Goal: Task Accomplishment & Management: Manage account settings

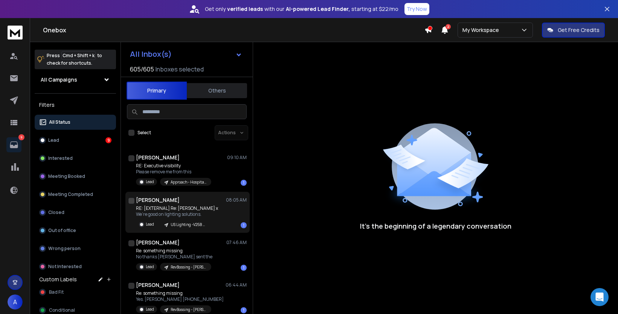
click at [205, 204] on div "Mike Nelsen 08:05 AM" at bounding box center [191, 200] width 111 height 8
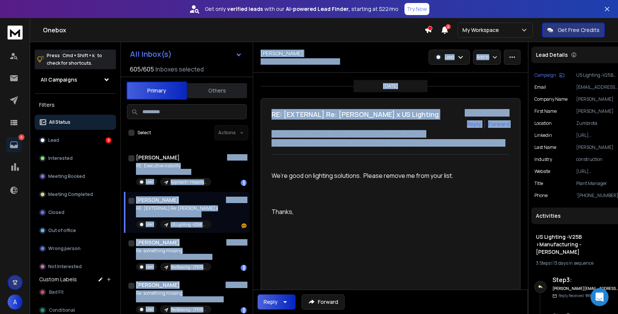
drag, startPoint x: 252, startPoint y: 154, endPoint x: 254, endPoint y: 159, distance: 5.1
click at [254, 161] on div "All Inbox(s) 605 / 605 Inboxes selected Primary Others Select Actions Falkenste…" at bounding box center [372, 199] width 504 height 314
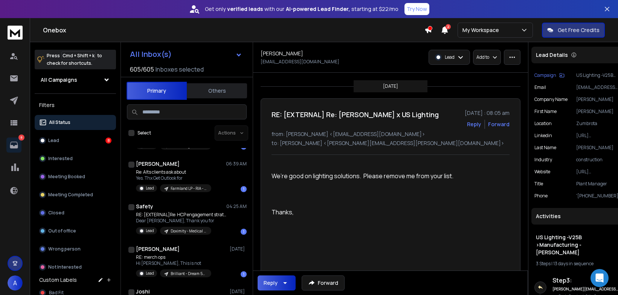
scroll to position [172, 0]
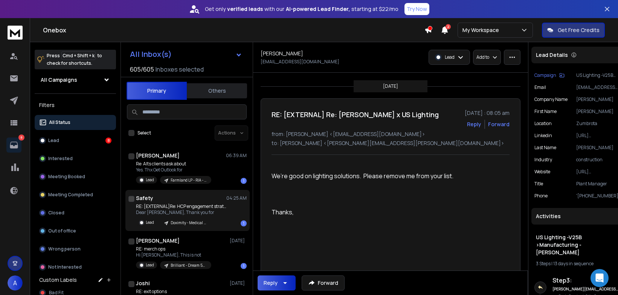
click at [203, 210] on p "Dear Sender, Thank you for" at bounding box center [181, 212] width 90 height 6
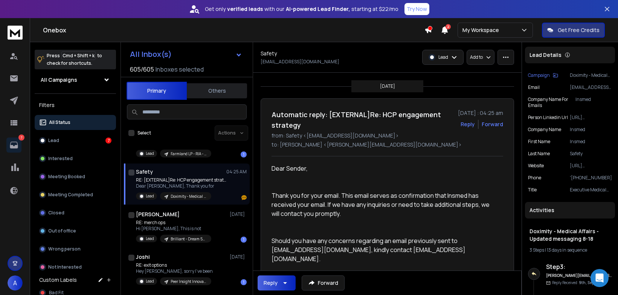
scroll to position [210, 0]
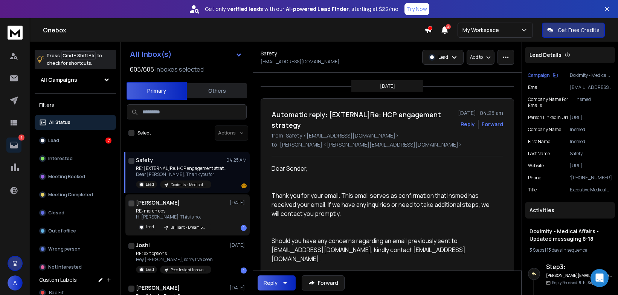
click at [188, 217] on p "Hi Julia, This is not" at bounding box center [173, 217] width 75 height 6
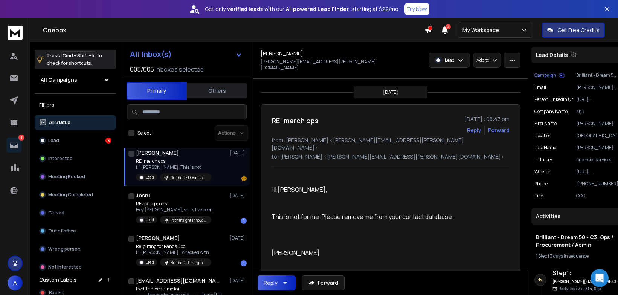
scroll to position [283, 0]
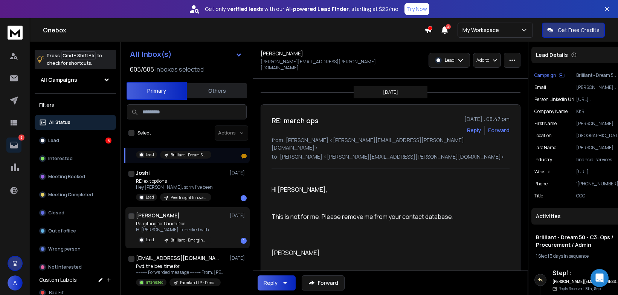
click at [171, 228] on p "Hi Kim, I checked with" at bounding box center [173, 230] width 75 height 6
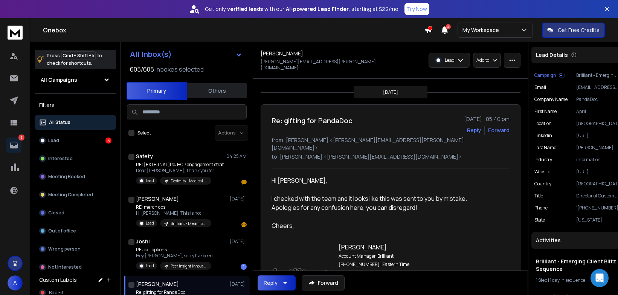
scroll to position [230, 0]
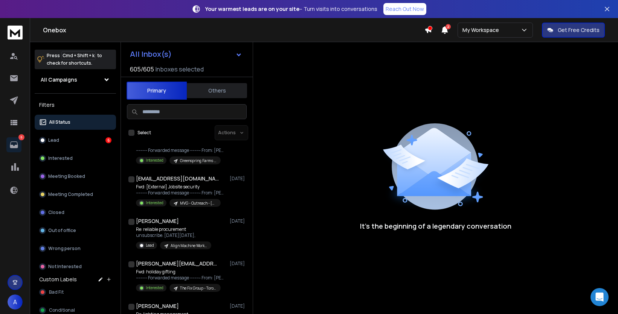
scroll to position [774, 0]
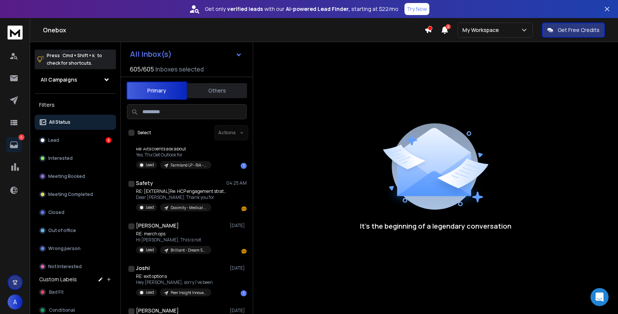
scroll to position [287, 0]
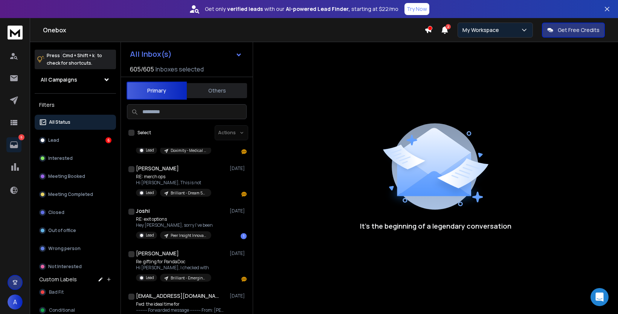
click at [498, 35] on button "My Workspace" at bounding box center [494, 30] width 75 height 15
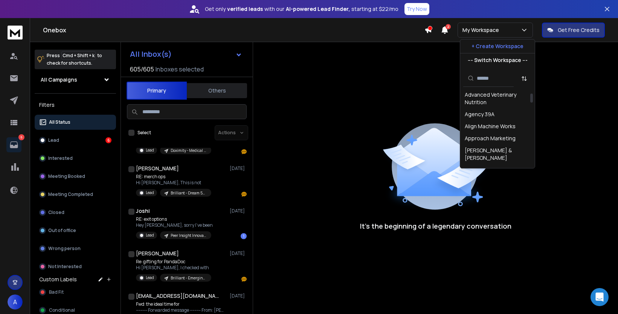
scroll to position [557, 0]
drag, startPoint x: 532, startPoint y: 99, endPoint x: 530, endPoint y: 200, distance: 101.6
click at [530, 166] on div at bounding box center [531, 161] width 3 height 9
click at [533, 108] on div "My Workspace 4media 9iFX Advanced Veterinary Nutrition Agency 39A Align Machine…" at bounding box center [497, 129] width 75 height 78
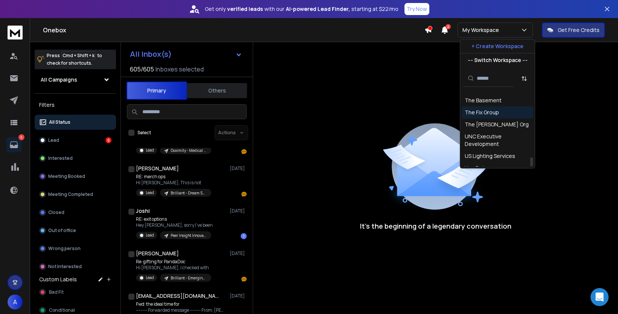
scroll to position [106, 0]
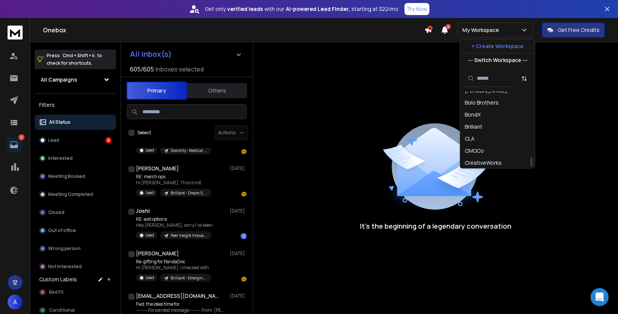
click at [533, 109] on div at bounding box center [531, 128] width 4 height 75
drag, startPoint x: 533, startPoint y: 109, endPoint x: 530, endPoint y: 155, distance: 46.0
click at [530, 155] on div at bounding box center [531, 128] width 4 height 75
click at [470, 131] on div "Sequence Consulting" at bounding box center [491, 135] width 54 height 8
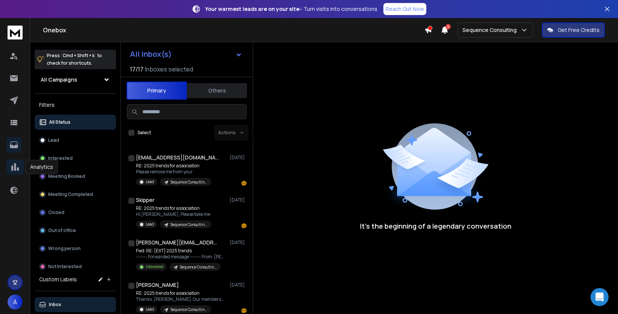
click at [15, 166] on icon at bounding box center [15, 167] width 8 height 8
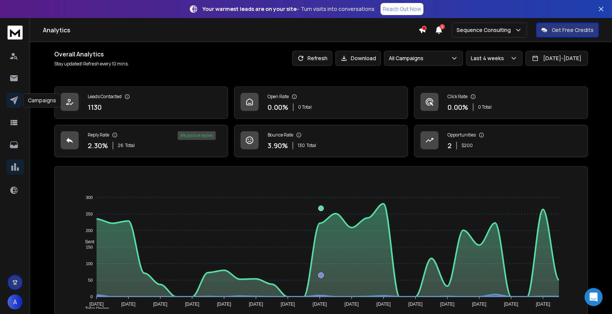
click at [18, 96] on link at bounding box center [13, 100] width 15 height 15
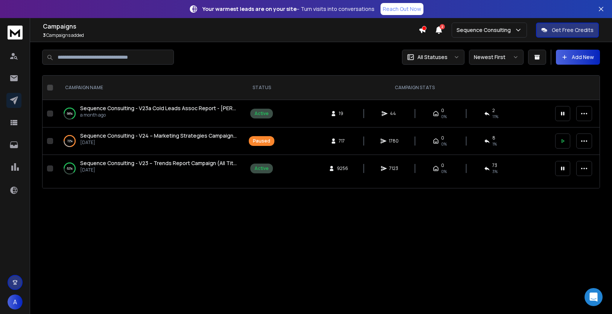
click at [110, 164] on span "Sequence Consulting - V23 – Trends Report Campaign (All Titles) - [PERSON_NAME]" at bounding box center [185, 163] width 210 height 7
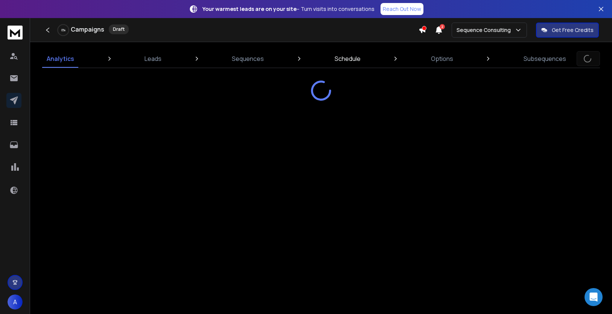
click at [361, 58] on link "Schedule" at bounding box center [347, 59] width 35 height 18
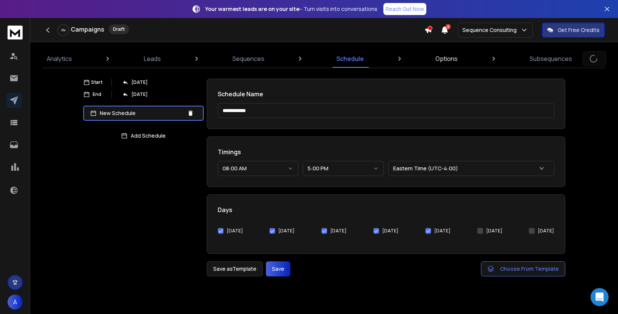
click at [437, 60] on p "Options" at bounding box center [446, 58] width 22 height 9
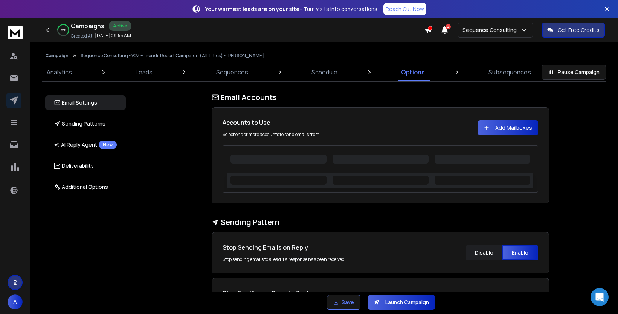
click at [588, 190] on div "Email Accounts Accounts to Use Select one or more accounts to send emails from …" at bounding box center [385, 192] width 494 height 200
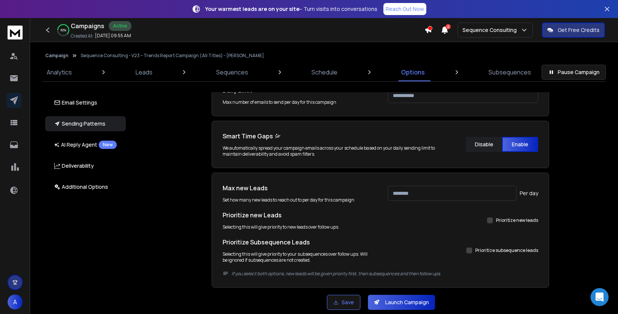
scroll to position [271, 0]
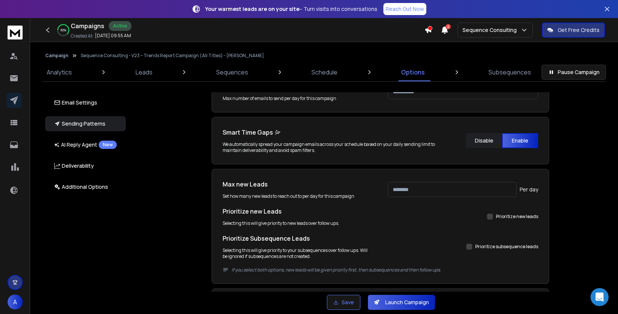
drag, startPoint x: 405, startPoint y: 189, endPoint x: 381, endPoint y: 186, distance: 24.6
click at [381, 186] on div "Max new Leads Set how many new leads to reach out to per day for this campaign …" at bounding box center [379, 190] width 315 height 20
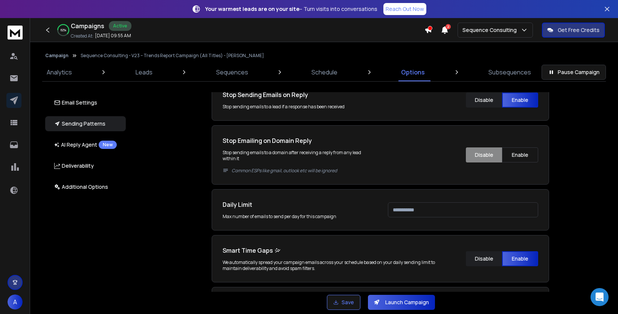
scroll to position [389, 0]
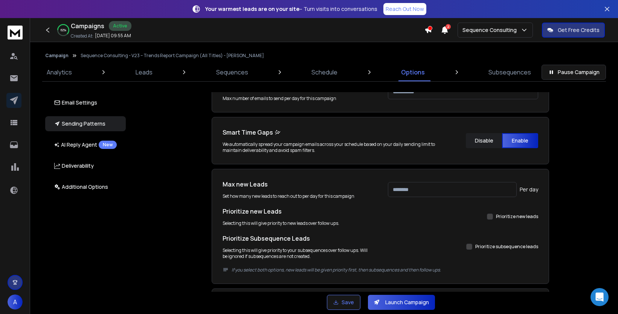
type input "***"
drag, startPoint x: 578, startPoint y: 150, endPoint x: 556, endPoint y: 144, distance: 23.0
click at [578, 150] on div "Email Accounts Accounts to Use Select one or more accounts to send emails from …" at bounding box center [385, 192] width 494 height 200
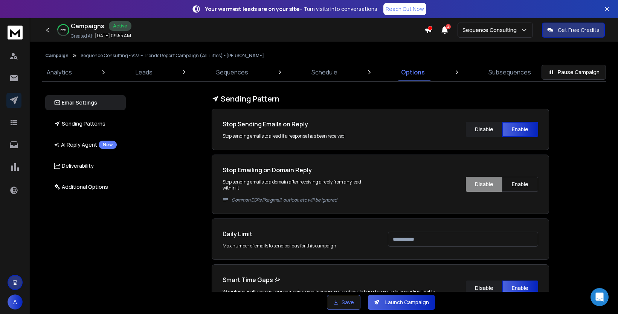
scroll to position [194, 0]
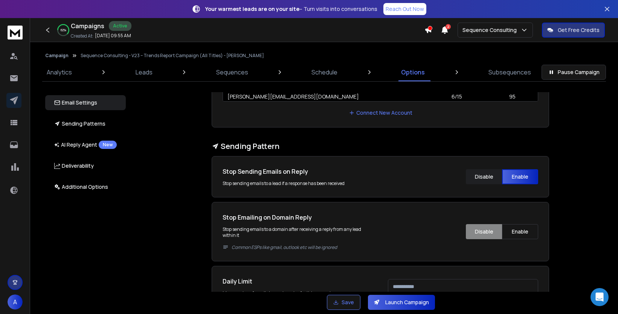
drag, startPoint x: 417, startPoint y: 94, endPoint x: 361, endPoint y: 156, distance: 83.4
type input "****"
click at [344, 303] on button "Save" at bounding box center [344, 302] width 34 height 15
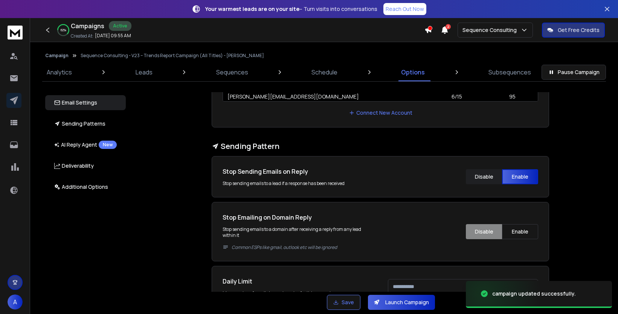
click at [387, 302] on button "Launch Campaign" at bounding box center [401, 302] width 67 height 15
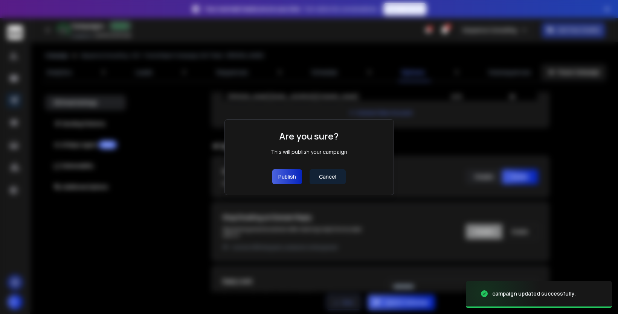
click at [288, 179] on button "Publish" at bounding box center [287, 176] width 30 height 15
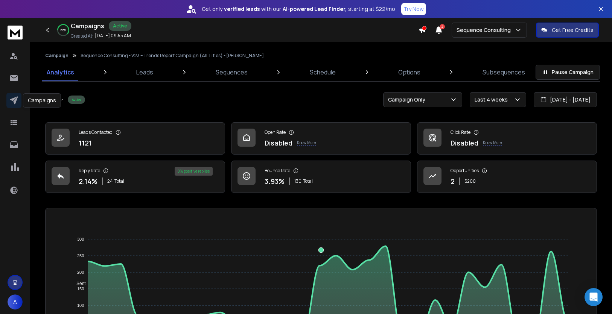
click at [12, 98] on icon at bounding box center [13, 100] width 9 height 9
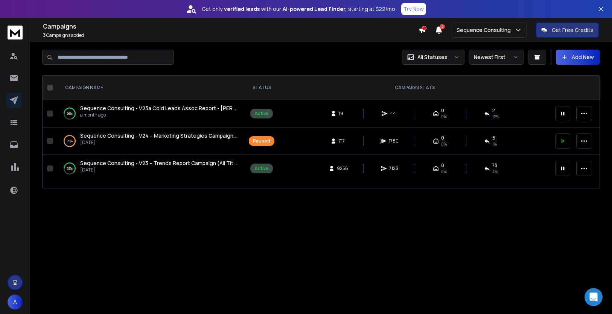
click at [135, 108] on span "Sequence Consulting - V23a Cold Leads Assoc Report - [PERSON_NAME]" at bounding box center [171, 108] width 183 height 7
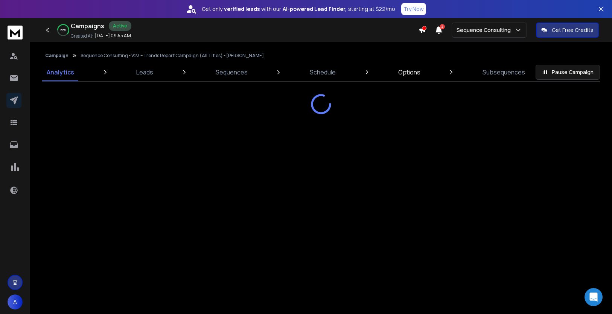
click at [416, 73] on p "Options" at bounding box center [409, 72] width 22 height 9
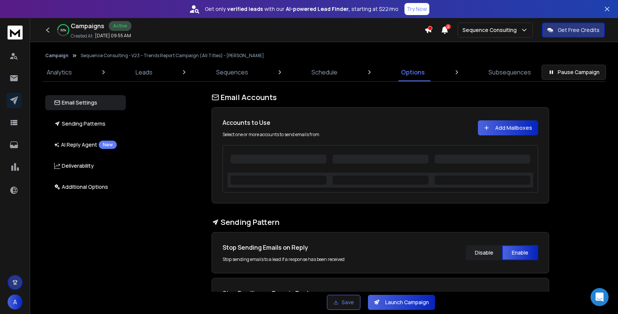
click at [585, 132] on div "Email Accounts Accounts to Use Select one or more accounts to send emails from …" at bounding box center [385, 192] width 494 height 200
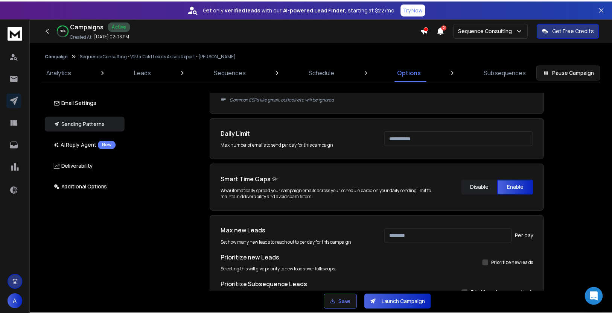
scroll to position [346, 0]
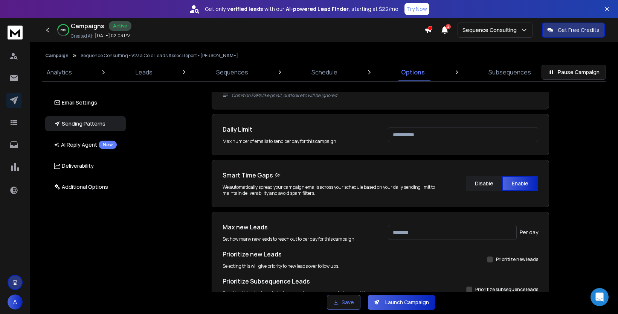
drag, startPoint x: 400, startPoint y: 233, endPoint x: 382, endPoint y: 232, distance: 18.5
click at [382, 232] on div "Max new Leads Set how many new leads to reach out to per day for this campaign …" at bounding box center [379, 233] width 315 height 20
type input "***"
drag, startPoint x: 408, startPoint y: 138, endPoint x: 383, endPoint y: 136, distance: 25.6
click at [383, 136] on div "Daily Limit Max number of emails to send per day for this campaign **" at bounding box center [379, 135] width 315 height 20
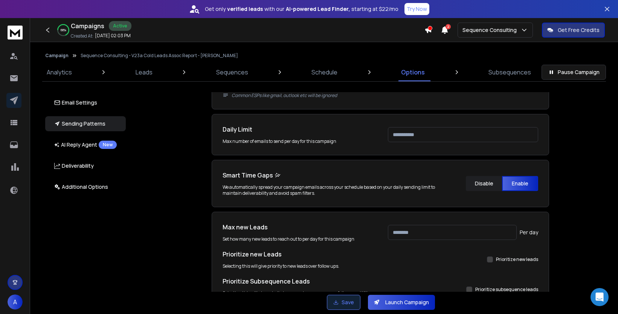
type input "***"
click at [341, 305] on button "Save" at bounding box center [344, 302] width 34 height 15
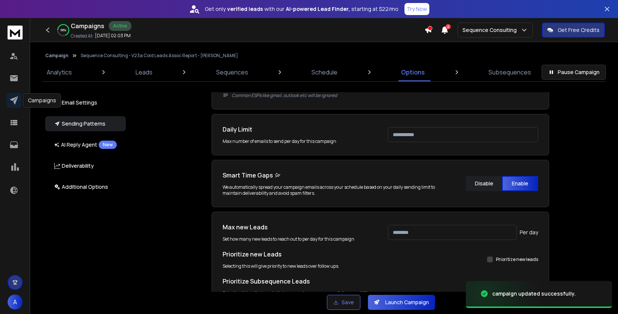
click at [15, 97] on icon at bounding box center [14, 100] width 8 height 8
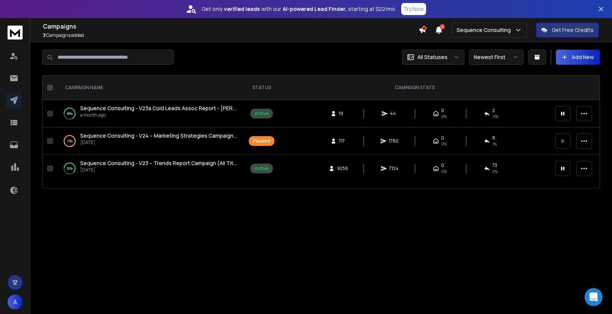
click at [125, 164] on span "Sequence Consulting - V23 – Trends Report Campaign (All Titles) - [PERSON_NAME]" at bounding box center [185, 163] width 210 height 7
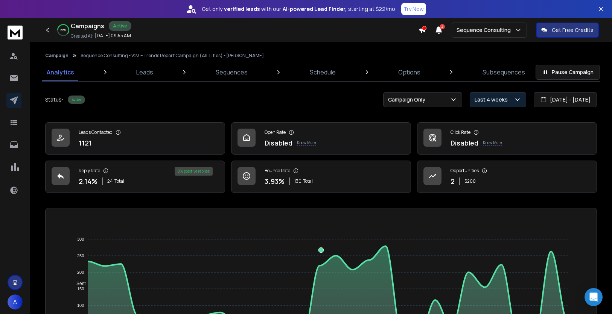
click at [473, 104] on button "Last 4 weeks" at bounding box center [498, 99] width 56 height 15
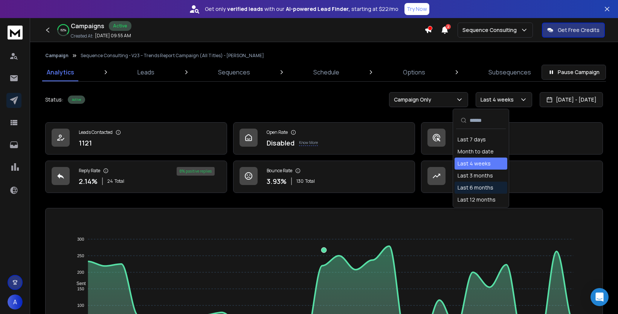
click at [472, 189] on div "Last 6 months" at bounding box center [475, 188] width 36 height 8
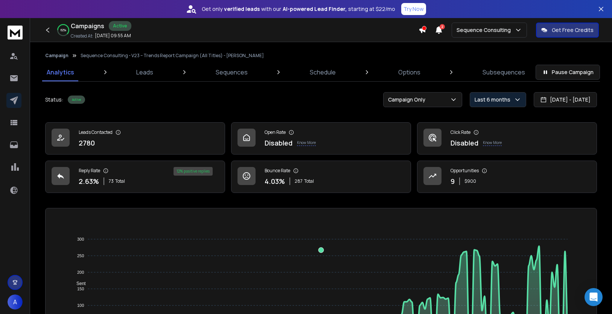
click at [514, 99] on icon "button" at bounding box center [518, 100] width 8 height 8
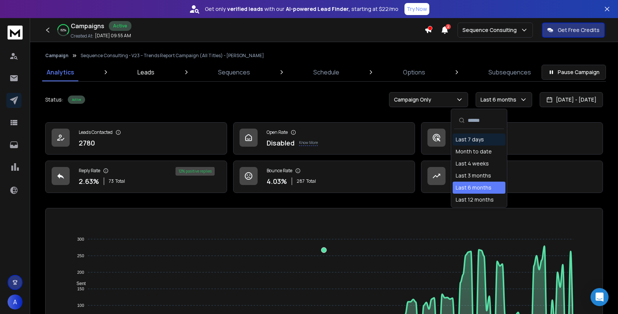
click at [147, 73] on p "Leads" at bounding box center [145, 72] width 17 height 9
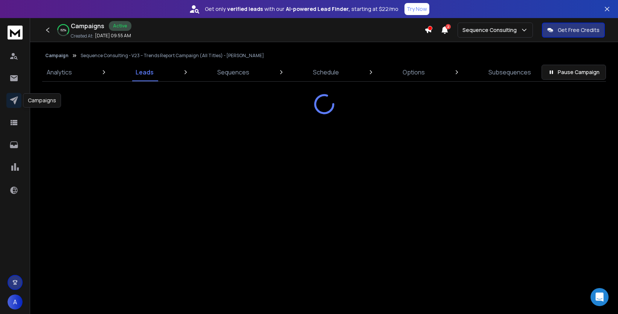
click at [17, 100] on icon at bounding box center [13, 100] width 9 height 9
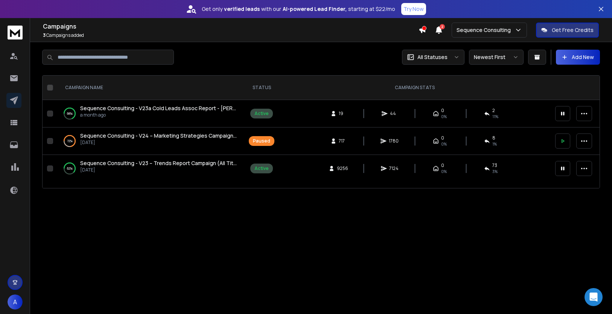
click at [157, 107] on span "Sequence Consulting - V23a Cold Leads Assoc Report - Chris" at bounding box center [171, 108] width 183 height 7
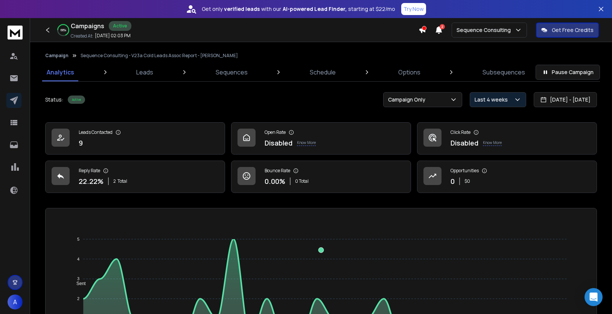
click at [486, 100] on p "Last 4 weeks" at bounding box center [493, 100] width 36 height 8
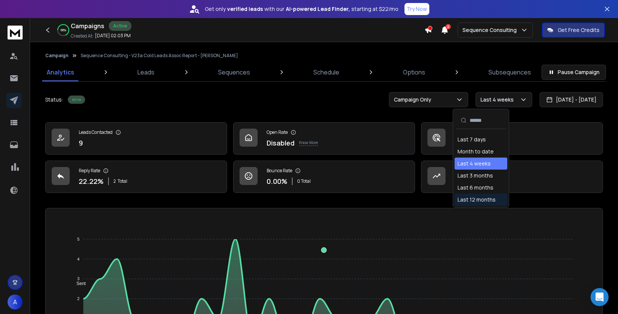
click at [484, 203] on div "Last 12 months" at bounding box center [476, 200] width 38 height 8
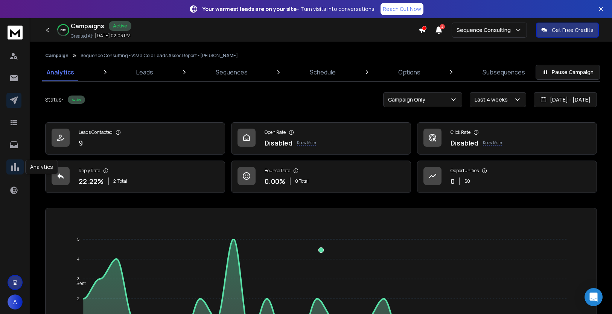
click at [17, 169] on icon at bounding box center [15, 167] width 8 height 8
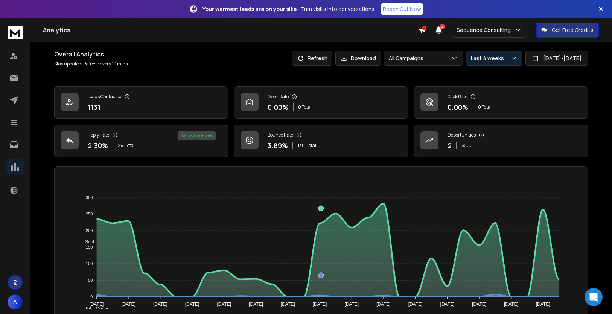
click at [471, 55] on p "Last 4 weeks" at bounding box center [489, 59] width 36 height 8
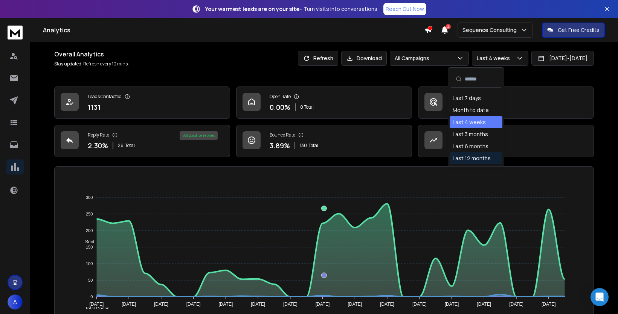
click at [486, 157] on div "Last 12 months" at bounding box center [471, 159] width 38 height 8
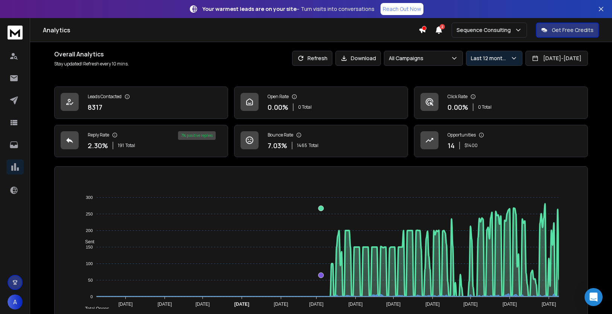
click at [471, 60] on p "Last 12 months" at bounding box center [491, 59] width 40 height 8
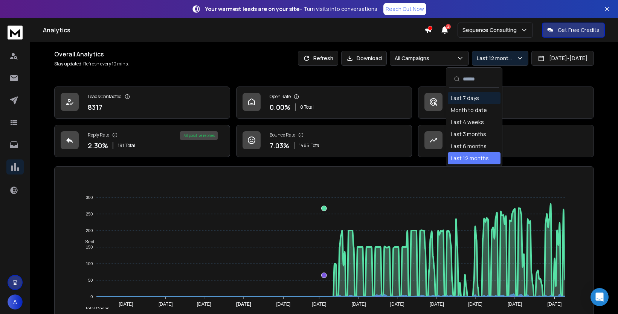
click at [480, 57] on p "Last 12 months" at bounding box center [497, 59] width 40 height 8
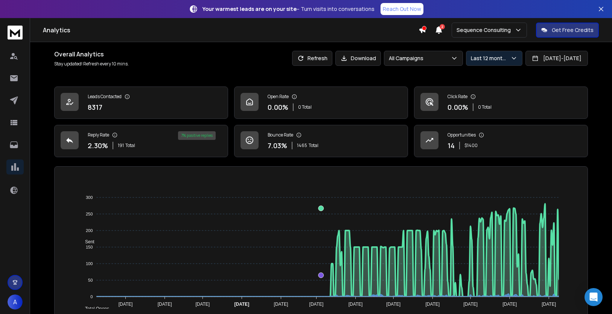
click at [484, 57] on p "Last 12 months" at bounding box center [491, 59] width 40 height 8
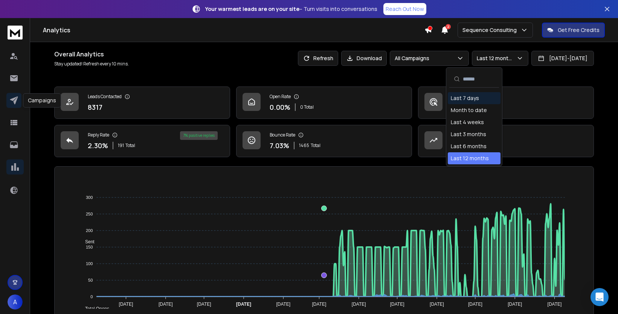
click at [16, 104] on icon at bounding box center [13, 100] width 9 height 9
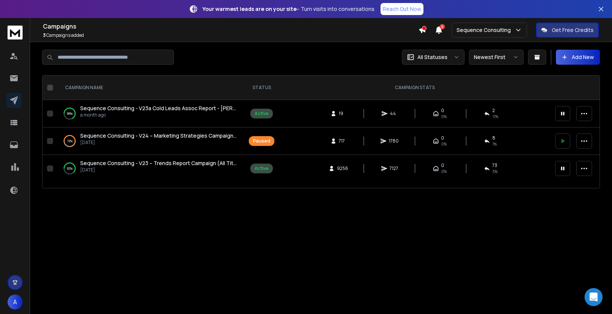
click at [128, 165] on span "Sequence Consulting - V23 – Trends Report Campaign (All Titles) - Chris" at bounding box center [185, 163] width 210 height 7
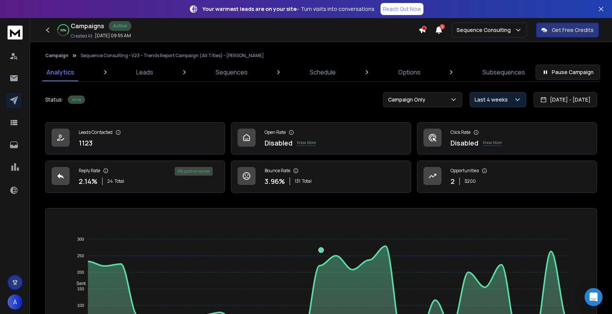
click at [487, 95] on button "Last 4 weeks" at bounding box center [498, 99] width 56 height 15
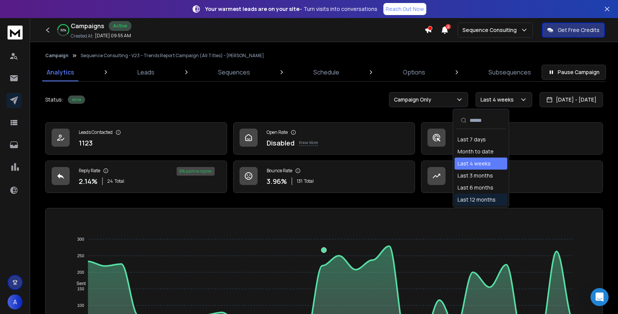
click at [475, 201] on div "Last 12 months" at bounding box center [476, 200] width 38 height 8
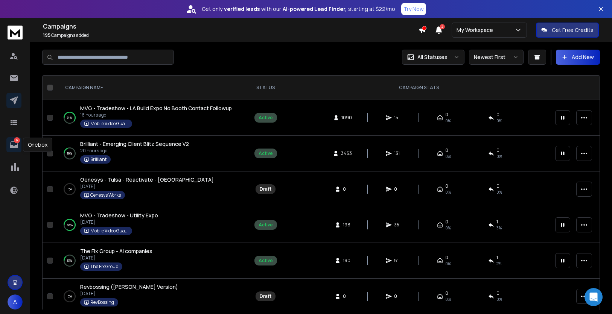
click at [12, 142] on icon at bounding box center [13, 144] width 9 height 9
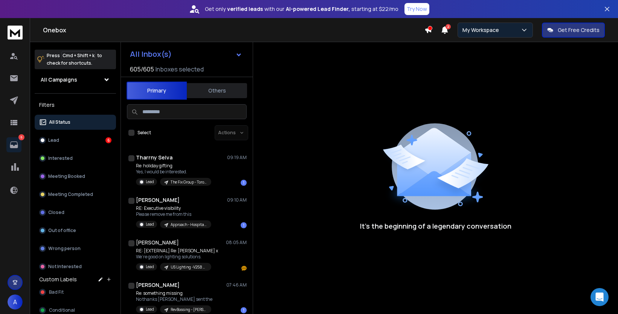
click at [497, 29] on p "My Workspace" at bounding box center [482, 30] width 40 height 8
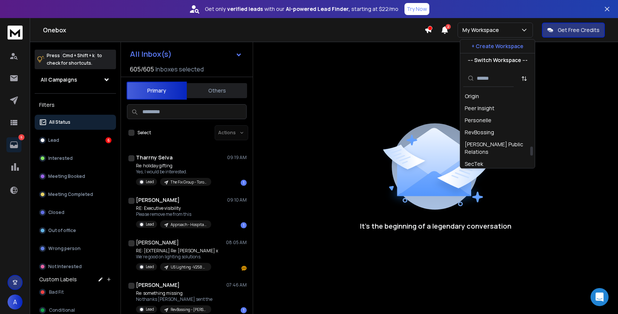
scroll to position [486, 0]
drag, startPoint x: 531, startPoint y: 96, endPoint x: 537, endPoint y: 154, distance: 57.6
click at [533, 154] on div at bounding box center [531, 153] width 3 height 9
click at [501, 144] on div "Sequence Consulting" at bounding box center [491, 148] width 54 height 8
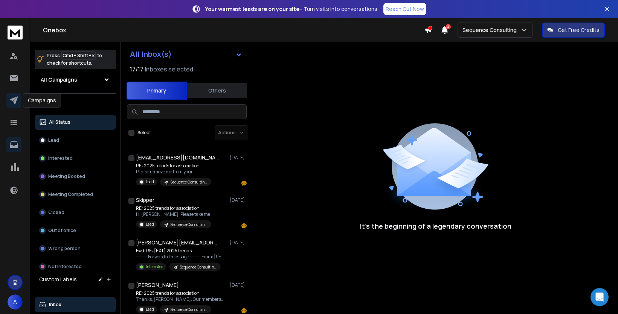
click at [12, 102] on icon at bounding box center [13, 100] width 9 height 9
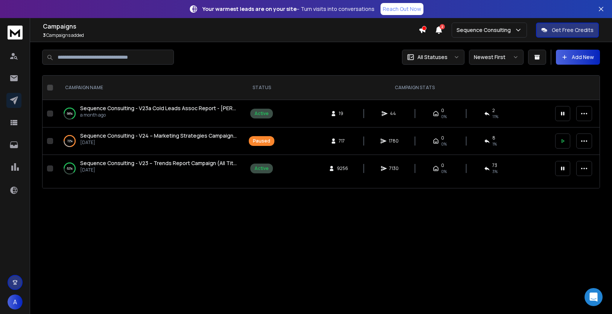
click at [174, 164] on span "Sequence Consulting - V23 – Trends Report Campaign (All Titles) - [PERSON_NAME]" at bounding box center [185, 163] width 210 height 7
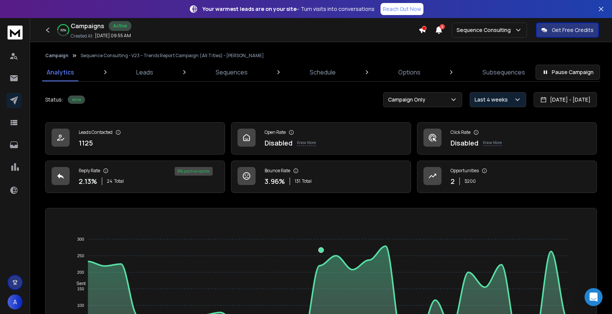
click at [480, 96] on p "Last 4 weeks" at bounding box center [493, 100] width 36 height 8
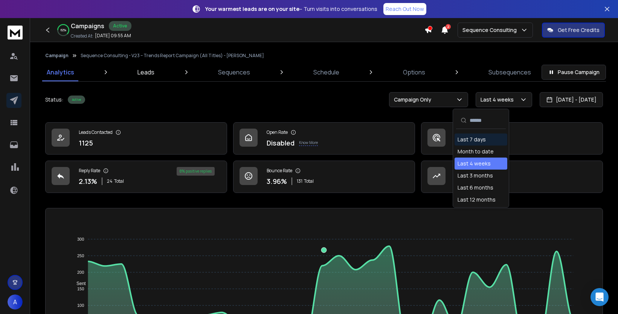
click at [148, 73] on p "Leads" at bounding box center [145, 72] width 17 height 9
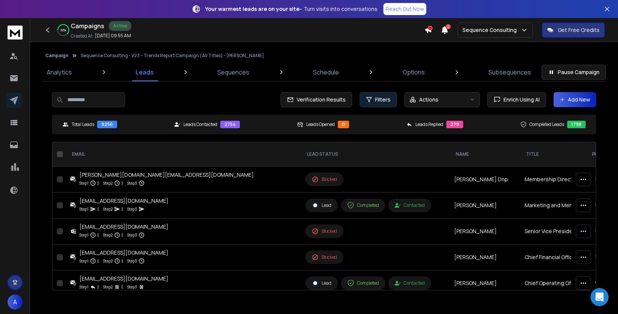
click at [373, 101] on button "Filters" at bounding box center [377, 99] width 37 height 15
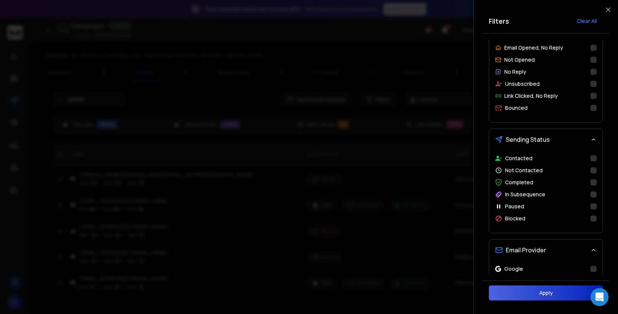
scroll to position [247, 0]
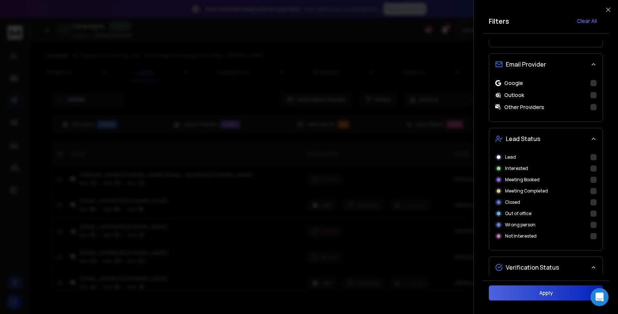
click at [590, 169] on button "Interested" at bounding box center [593, 169] width 6 height 6
click at [539, 292] on button "Apply" at bounding box center [546, 293] width 114 height 15
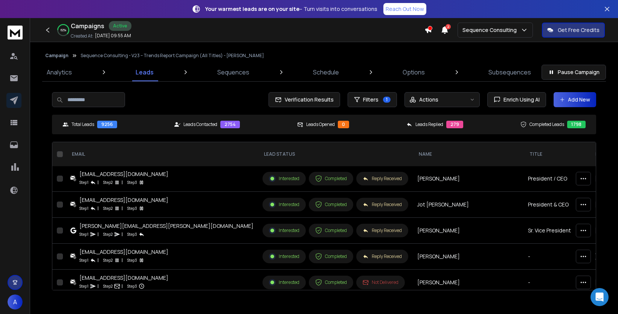
scroll to position [0, 0]
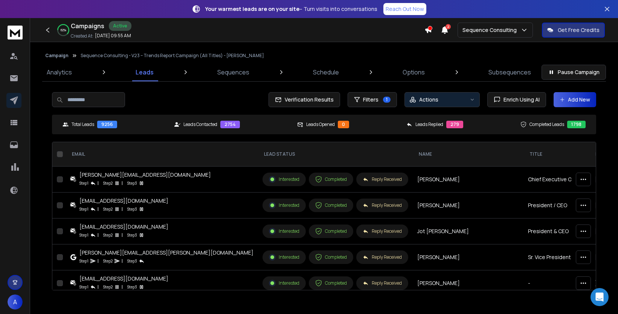
click at [454, 101] on div "Actions" at bounding box center [437, 100] width 57 height 8
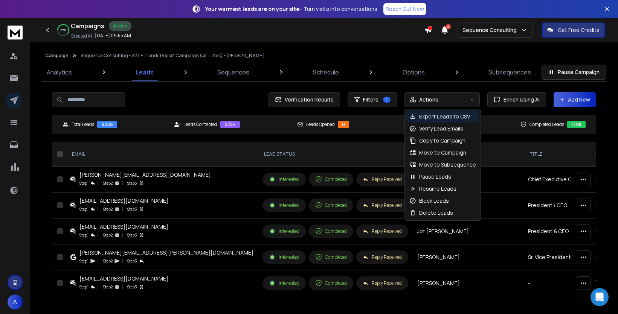
click at [456, 117] on p "Export Leads to CSV" at bounding box center [444, 117] width 51 height 8
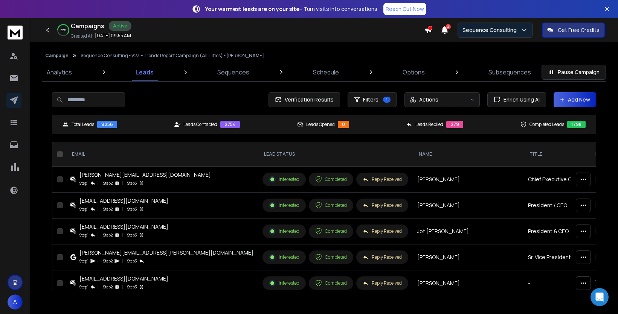
click at [510, 32] on p "Sequence Consulting" at bounding box center [490, 30] width 57 height 8
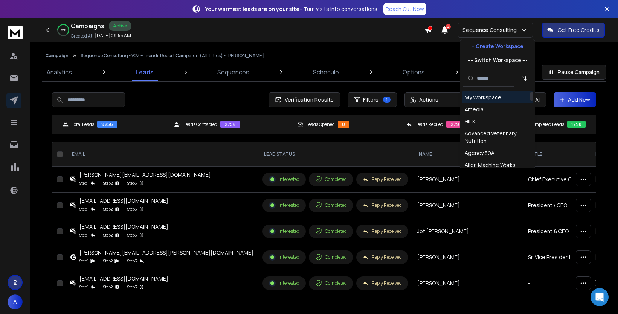
click at [490, 99] on div "My Workspace" at bounding box center [482, 98] width 37 height 8
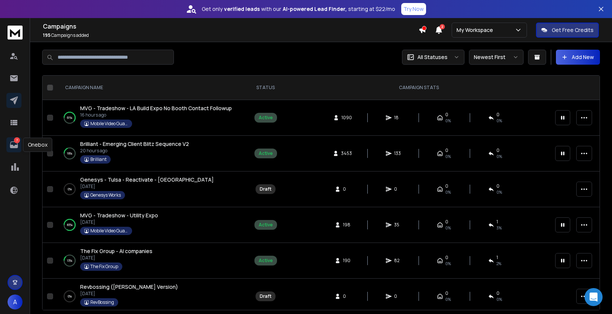
click at [12, 143] on icon at bounding box center [13, 144] width 9 height 9
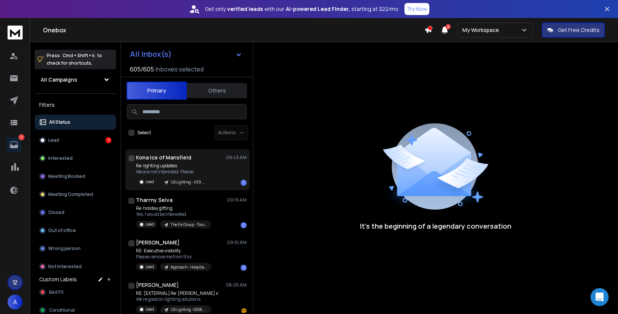
click at [165, 159] on h1 "Kona Ice of Mansfield" at bounding box center [163, 158] width 55 height 8
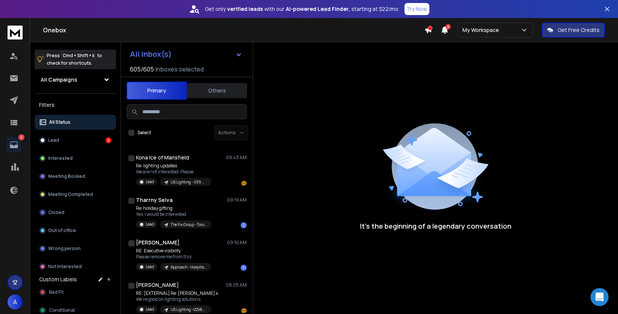
click at [505, 112] on div "It’s the beginning of a legendary conversation" at bounding box center [435, 175] width 365 height 267
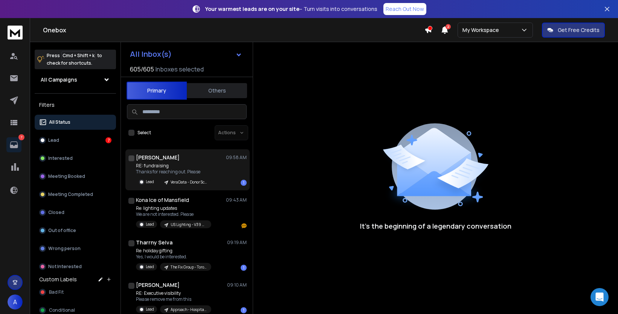
click at [210, 163] on p "RE: fundraising" at bounding box center [173, 166] width 75 height 6
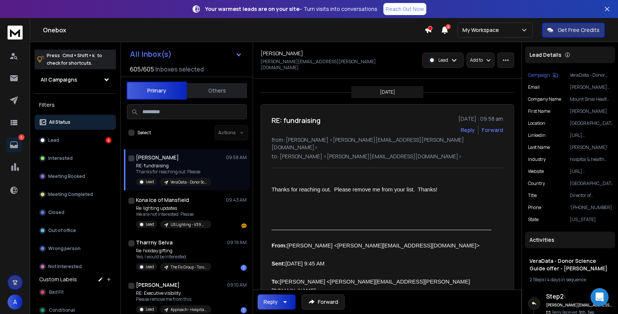
scroll to position [68, 0]
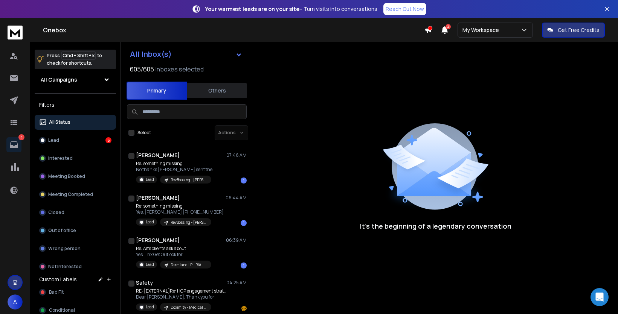
scroll to position [218, 0]
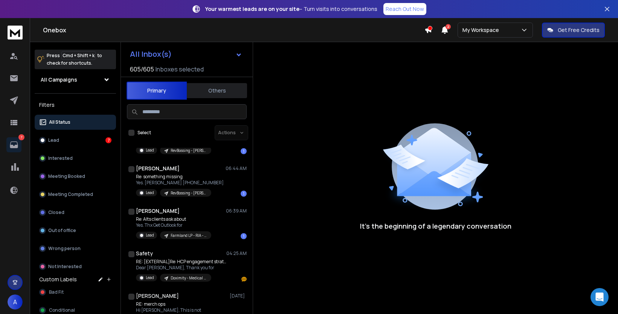
scroll to position [305, 0]
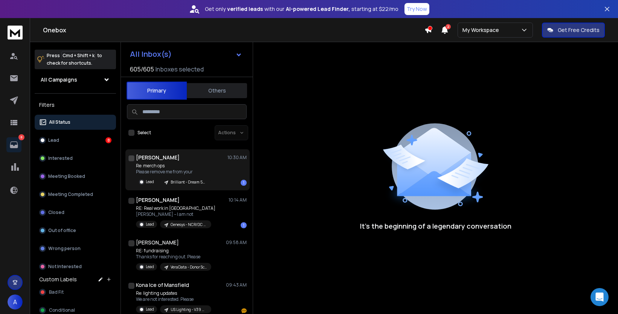
click at [169, 169] on p "Please remove me from your" at bounding box center [173, 172] width 75 height 6
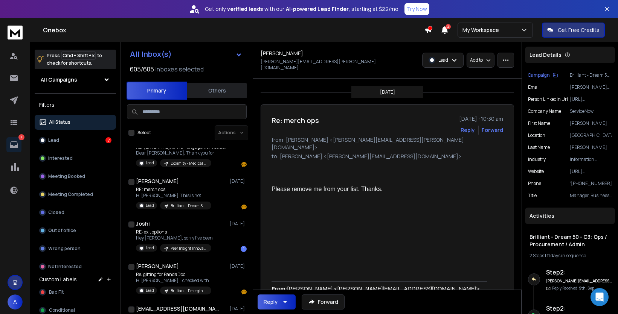
scroll to position [451, 0]
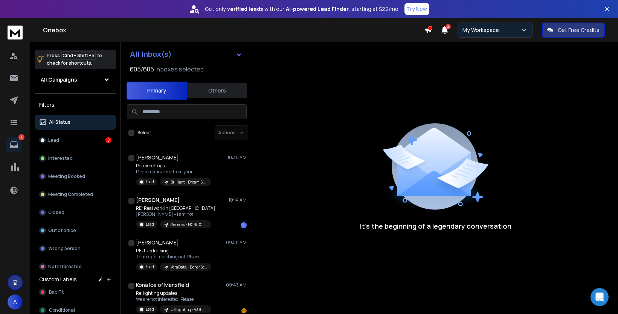
click at [472, 32] on p "My Workspace" at bounding box center [482, 30] width 40 height 8
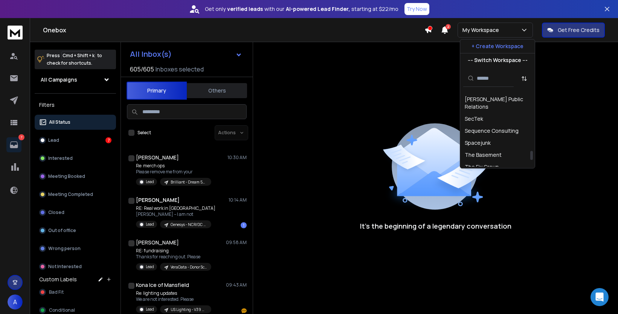
scroll to position [501, 0]
drag, startPoint x: 532, startPoint y: 97, endPoint x: 544, endPoint y: 156, distance: 60.2
click at [533, 156] on div at bounding box center [531, 155] width 3 height 9
click at [509, 128] on div "Sequence Consulting" at bounding box center [491, 132] width 54 height 8
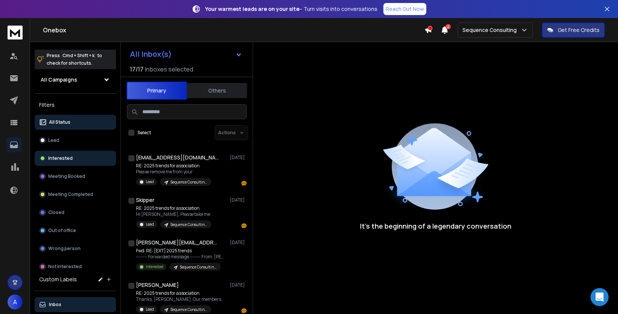
click at [80, 160] on button "Interested" at bounding box center [75, 158] width 81 height 15
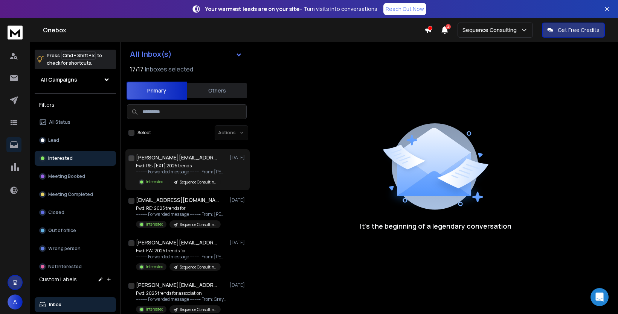
click at [166, 163] on p "Fwd: RE: [EXT] 2025 trends" at bounding box center [181, 166] width 90 height 6
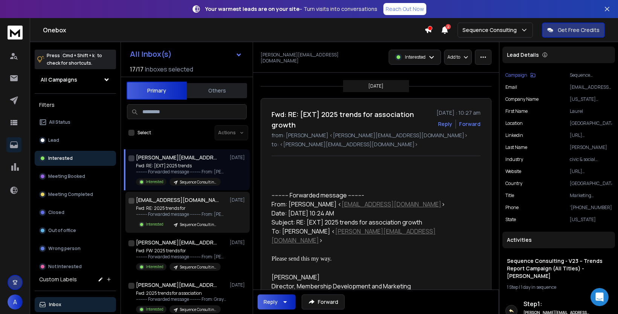
click at [166, 201] on h1 "[EMAIL_ADDRESS][DOMAIN_NAME]" at bounding box center [177, 200] width 83 height 8
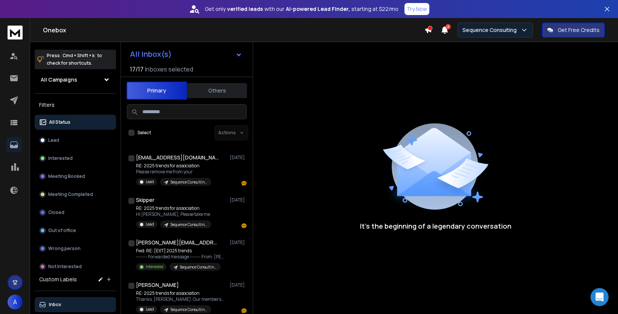
click at [502, 32] on p "Sequence Consulting" at bounding box center [490, 30] width 57 height 8
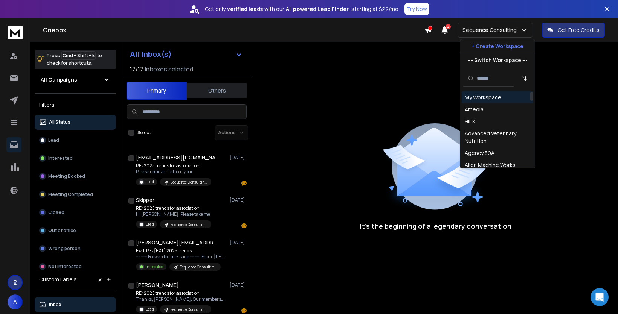
click at [481, 96] on div "My Workspace" at bounding box center [482, 98] width 37 height 8
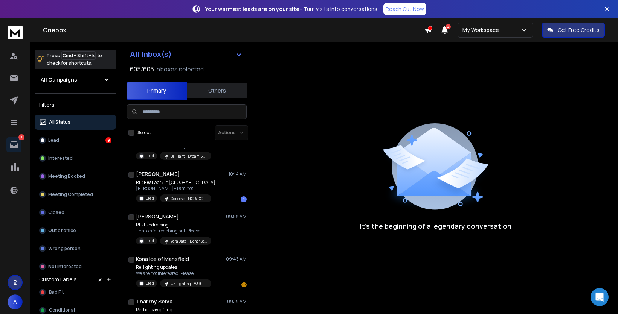
scroll to position [154, 0]
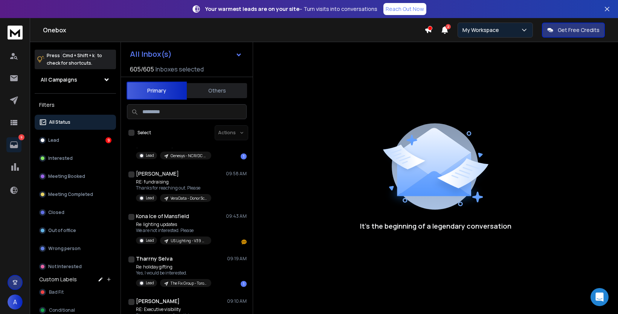
click at [502, 32] on p "My Workspace" at bounding box center [482, 30] width 40 height 8
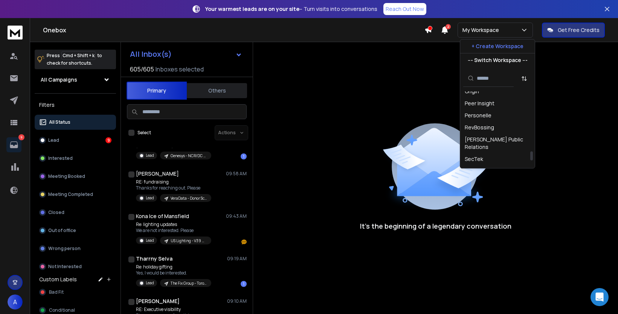
scroll to position [515, 0]
drag, startPoint x: 532, startPoint y: 98, endPoint x: 532, endPoint y: 159, distance: 61.0
click at [532, 159] on div at bounding box center [531, 156] width 3 height 9
click at [506, 115] on div "Sequence Consulting" at bounding box center [491, 119] width 54 height 8
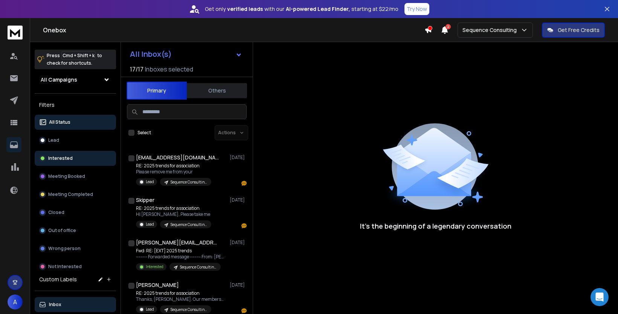
click at [58, 159] on p "Interested" at bounding box center [60, 158] width 24 height 6
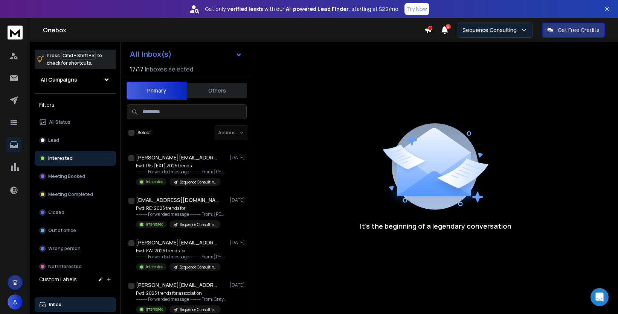
click at [512, 31] on p "Sequence Consulting" at bounding box center [490, 30] width 57 height 8
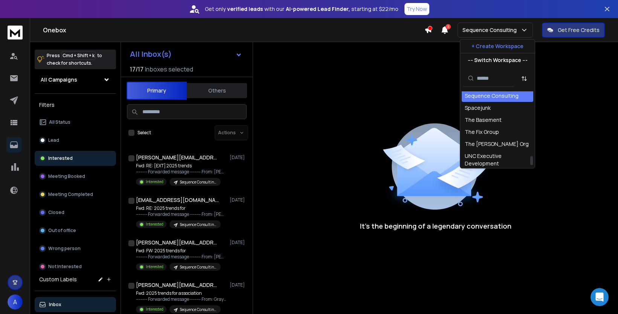
scroll to position [509, 0]
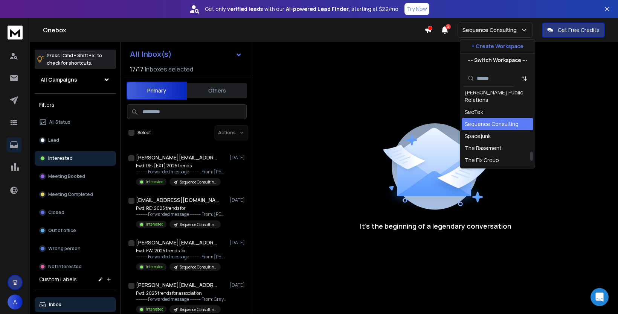
drag, startPoint x: 531, startPoint y: 96, endPoint x: 544, endPoint y: 156, distance: 61.2
click at [533, 156] on div at bounding box center [531, 156] width 3 height 9
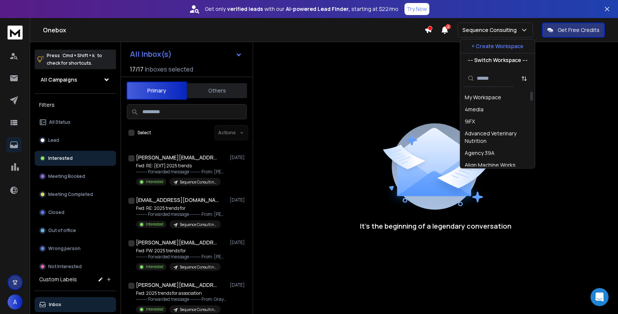
drag, startPoint x: 533, startPoint y: 101, endPoint x: 536, endPoint y: 92, distance: 9.3
click at [533, 92] on div at bounding box center [531, 128] width 4 height 75
click at [496, 104] on div "4media" at bounding box center [497, 110] width 72 height 12
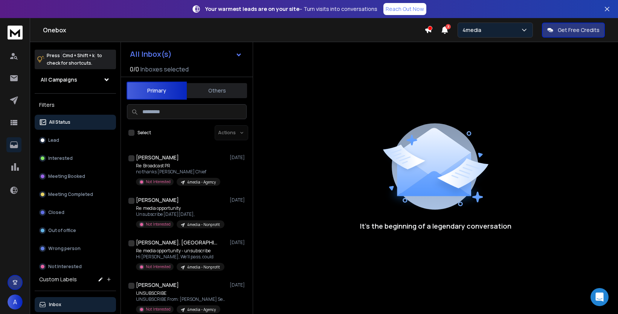
click at [512, 31] on div "4media" at bounding box center [494, 30] width 65 height 8
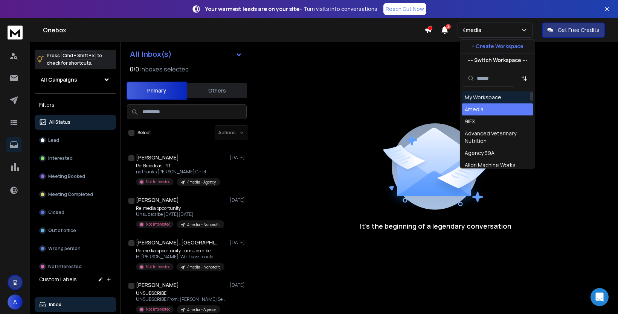
click at [512, 99] on div "My Workspace" at bounding box center [497, 97] width 72 height 12
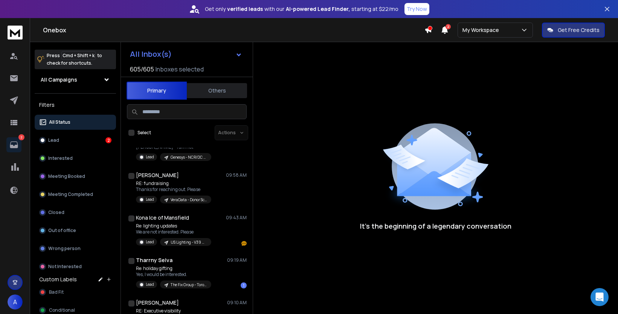
scroll to position [351, 0]
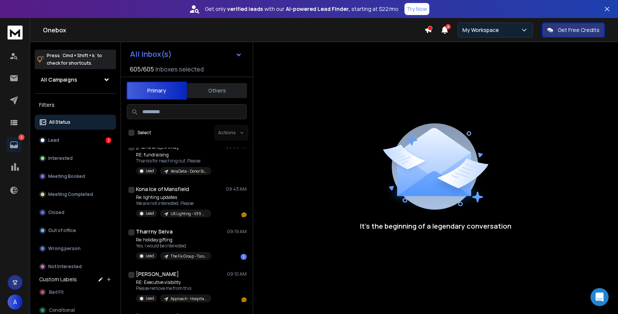
click at [502, 34] on button "My Workspace" at bounding box center [494, 30] width 75 height 15
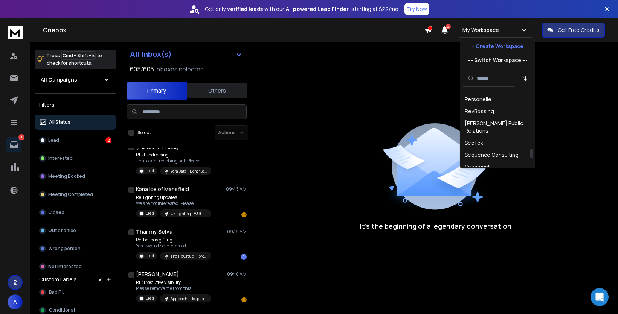
scroll to position [484, 0]
drag, startPoint x: 531, startPoint y: 96, endPoint x: 531, endPoint y: 153, distance: 57.2
click at [531, 153] on div at bounding box center [531, 153] width 3 height 9
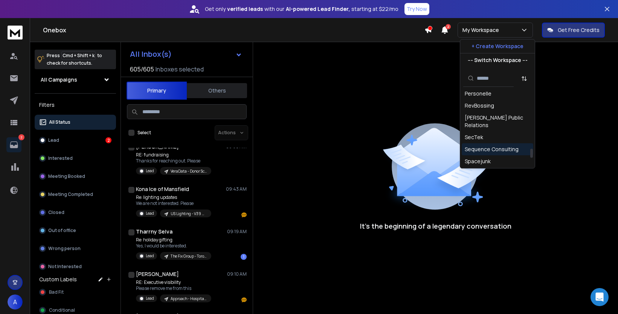
click at [488, 146] on div "Sequence Consulting" at bounding box center [491, 150] width 54 height 8
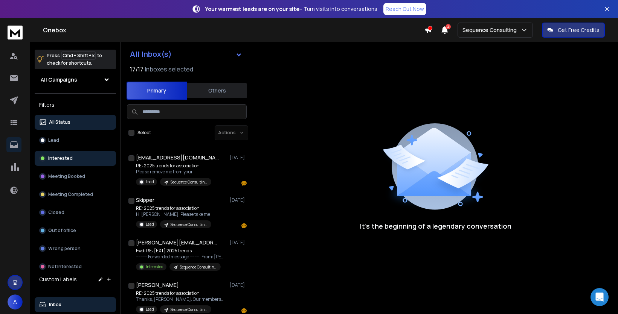
click at [75, 157] on button "Interested" at bounding box center [75, 158] width 81 height 15
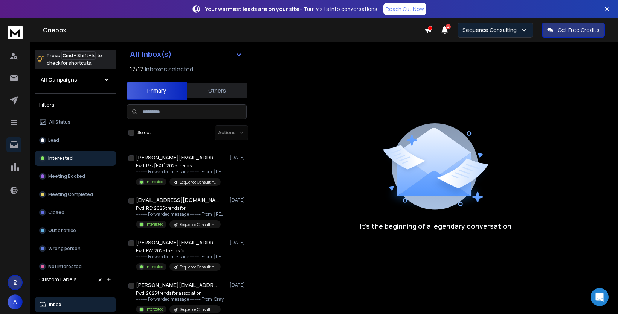
click at [498, 29] on p "Sequence Consulting" at bounding box center [490, 30] width 57 height 8
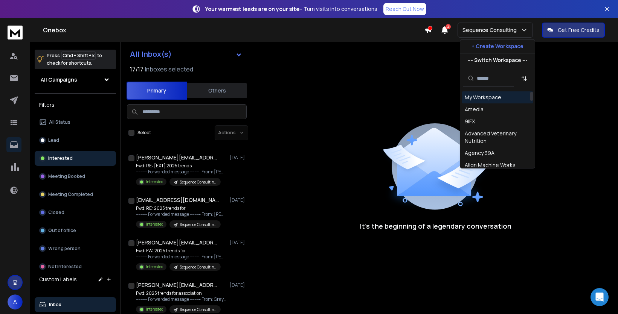
click at [489, 96] on div "My Workspace" at bounding box center [482, 98] width 37 height 8
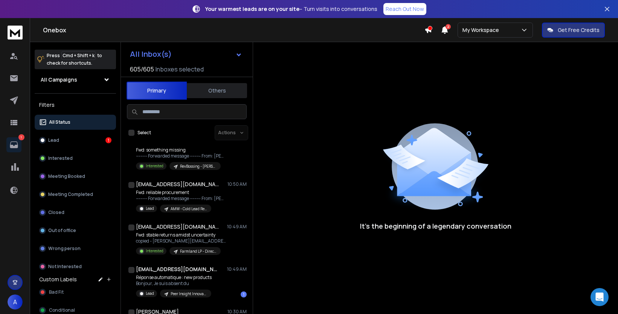
scroll to position [161, 0]
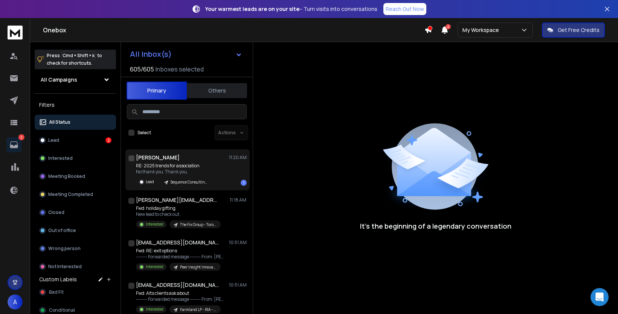
click at [218, 170] on div "RE: 2025 trends for association No thank you. Thank you, Lead Sequence Consulti…" at bounding box center [191, 174] width 111 height 23
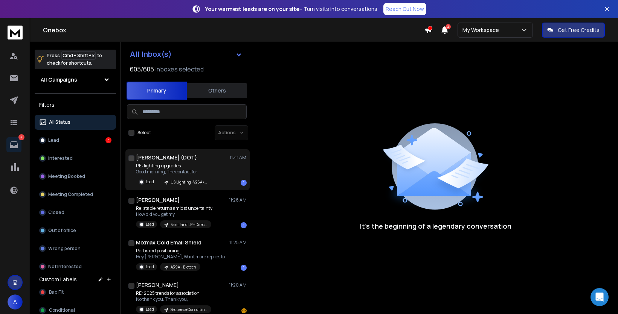
click at [215, 169] on div "RE: lighting upgrades Good morning, The contact for Lead US Lighting -V26A>Real…" at bounding box center [191, 174] width 111 height 23
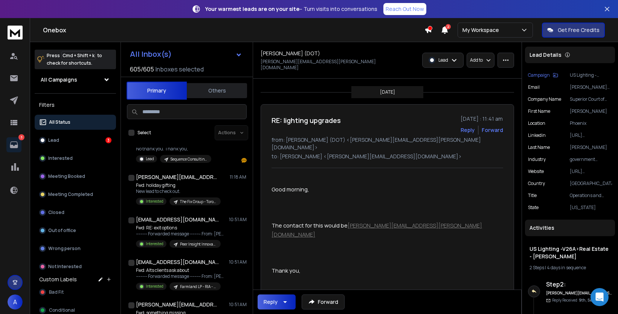
scroll to position [154, 0]
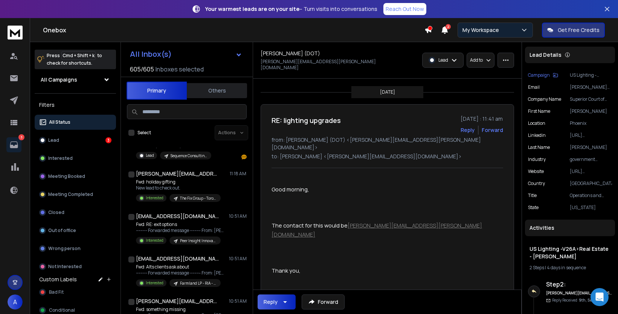
click at [519, 27] on div "My Workspace" at bounding box center [494, 30] width 65 height 8
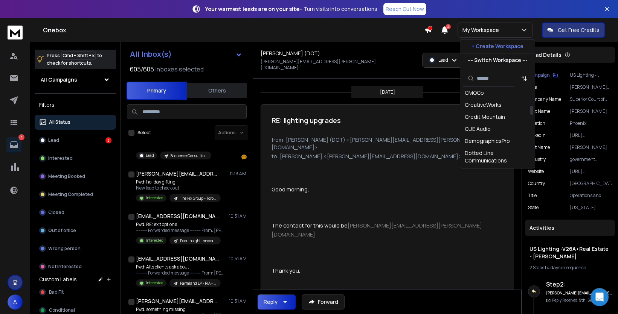
scroll to position [557, 0]
drag, startPoint x: 531, startPoint y: 98, endPoint x: 548, endPoint y: 191, distance: 94.8
click at [550, 193] on body "Your warmest leads are on your site – Turn visits into conversations Reach Out …" at bounding box center [309, 157] width 618 height 314
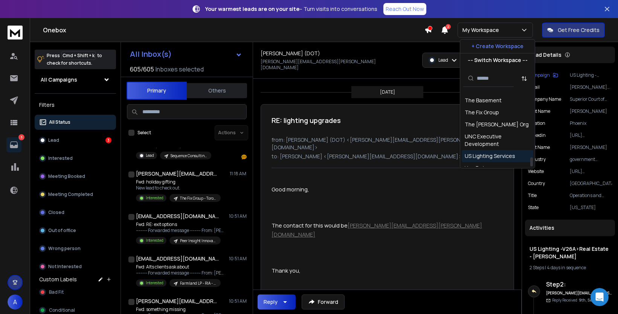
click at [508, 152] on div "US Lighting Services" at bounding box center [489, 156] width 50 height 8
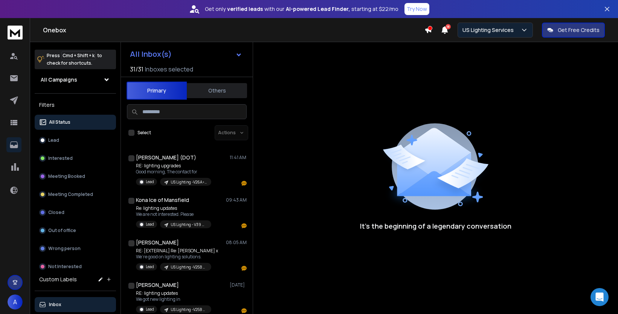
click at [478, 33] on p "US Lighting Services" at bounding box center [489, 30] width 54 height 8
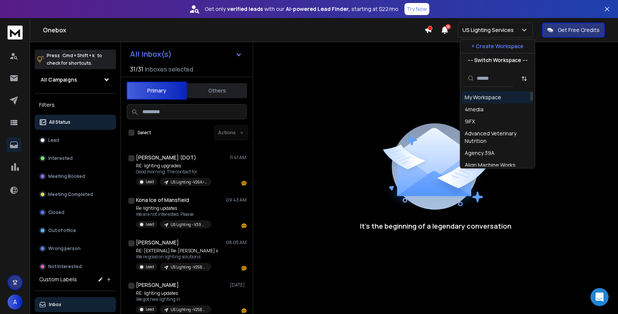
click at [478, 96] on div "My Workspace" at bounding box center [482, 98] width 37 height 8
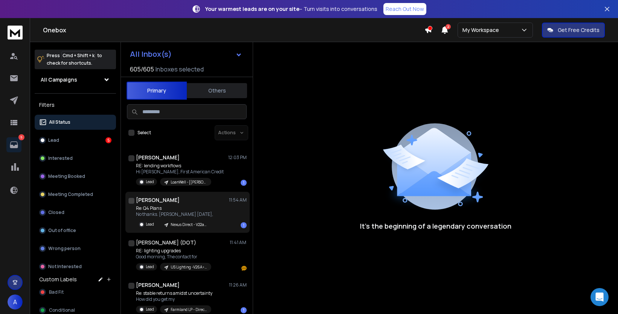
click at [196, 212] on p "No thanks. Julie On Tue," at bounding box center [174, 215] width 77 height 6
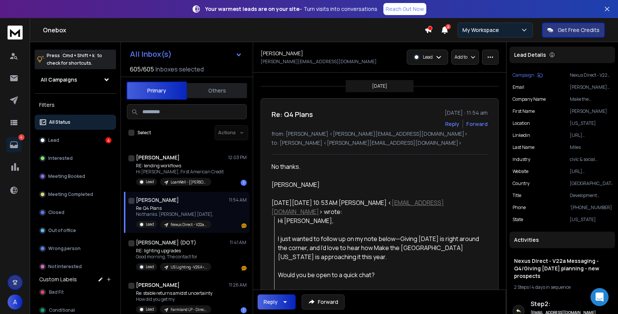
click at [489, 29] on p "My Workspace" at bounding box center [482, 30] width 40 height 8
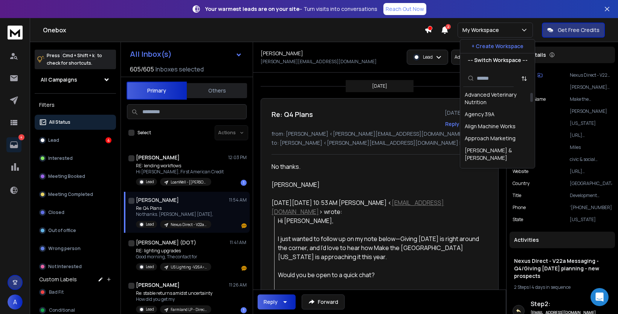
scroll to position [557, 0]
drag, startPoint x: 531, startPoint y: 96, endPoint x: 523, endPoint y: 197, distance: 101.2
click at [530, 166] on div at bounding box center [531, 161] width 3 height 9
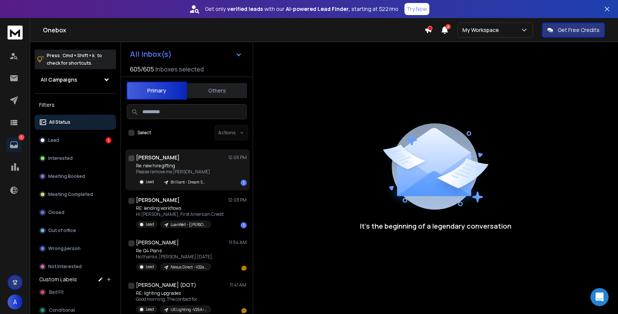
click at [182, 161] on div "[PERSON_NAME] 12:05 PM" at bounding box center [191, 158] width 111 height 8
